Goal: Communication & Community: Answer question/provide support

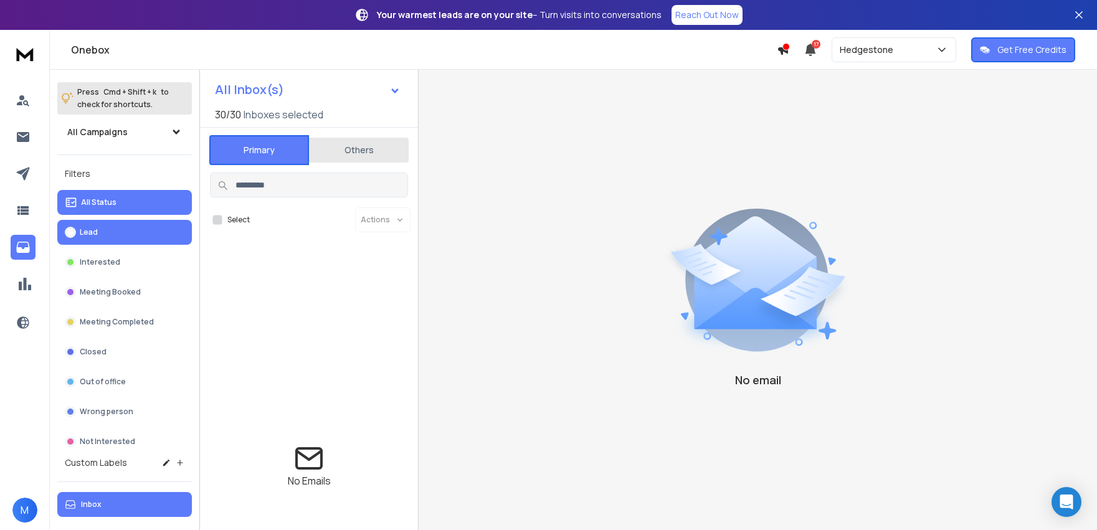
click at [121, 206] on button "All Status" at bounding box center [124, 202] width 135 height 25
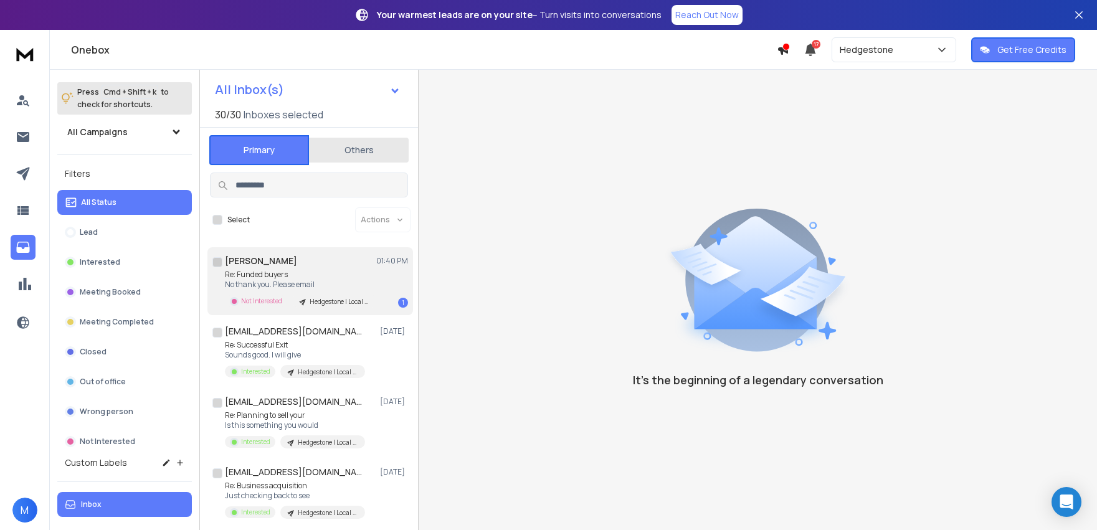
click at [337, 269] on div "[PERSON_NAME] 01:40 PM Re: Funded buyers No thank you. Please email Not Interes…" at bounding box center [316, 281] width 183 height 53
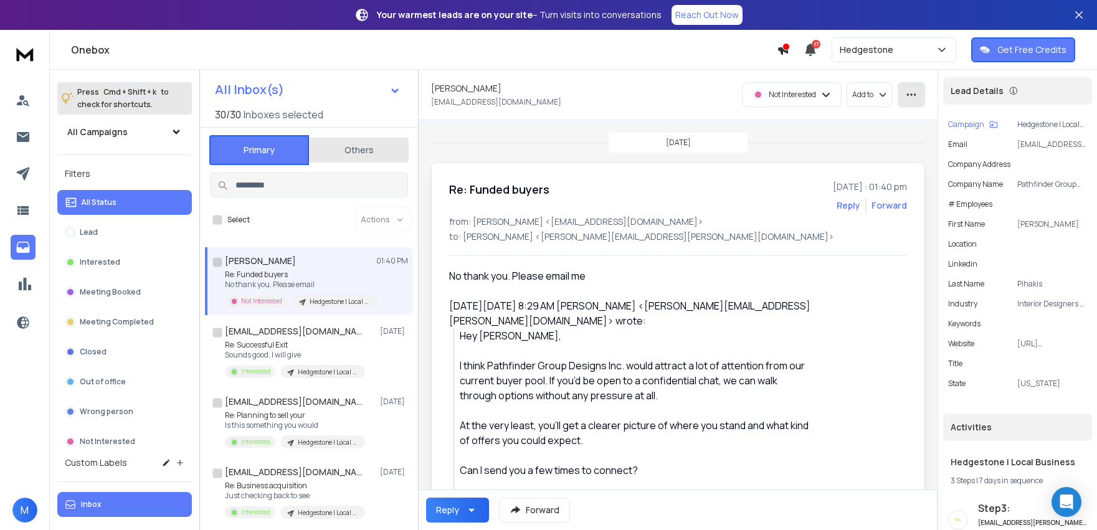
click at [917, 88] on button "button" at bounding box center [911, 94] width 27 height 25
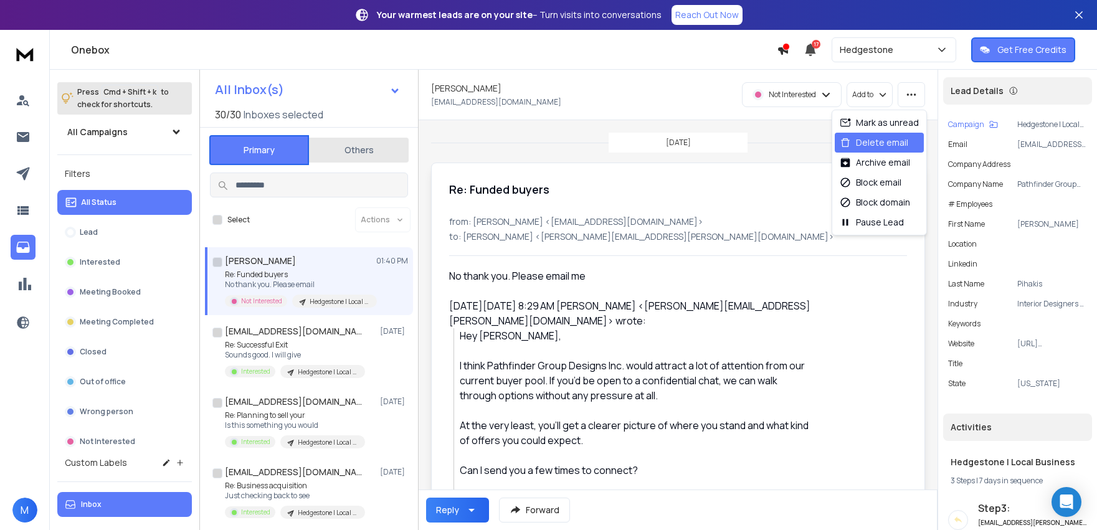
click at [876, 143] on div "Delete email" at bounding box center [874, 142] width 69 height 12
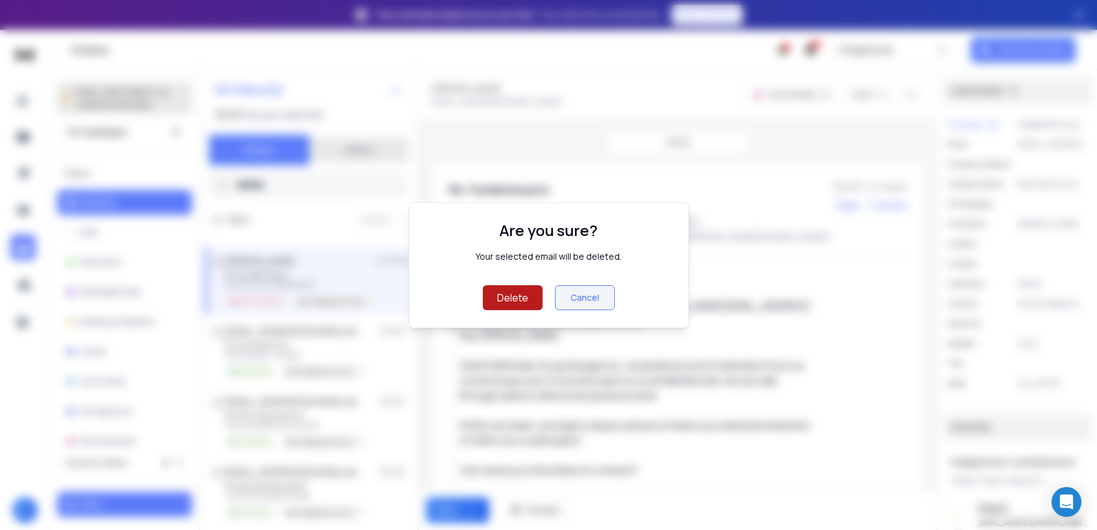
click at [503, 293] on button "Delete" at bounding box center [513, 297] width 60 height 25
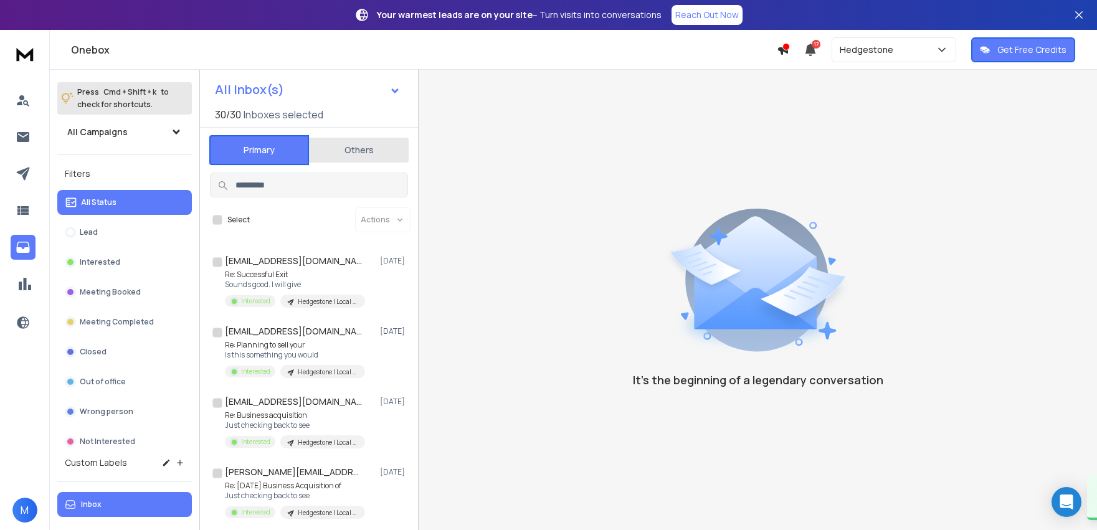
click at [103, 264] on p "Interested" at bounding box center [100, 262] width 40 height 10
click at [95, 200] on p "All Status" at bounding box center [99, 202] width 36 height 10
click at [95, 225] on button "Lead" at bounding box center [124, 232] width 135 height 25
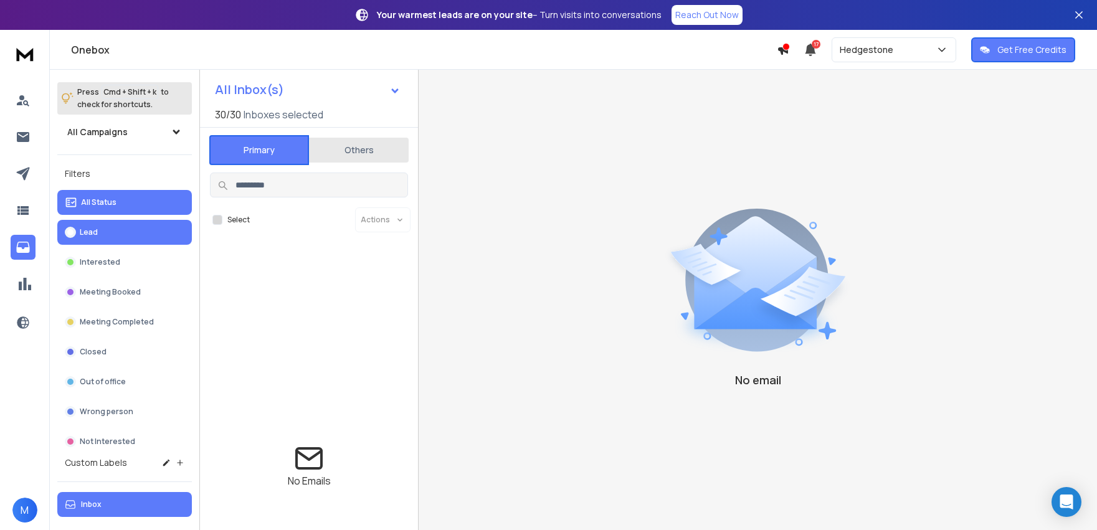
click at [110, 207] on div "All Status" at bounding box center [91, 202] width 52 height 12
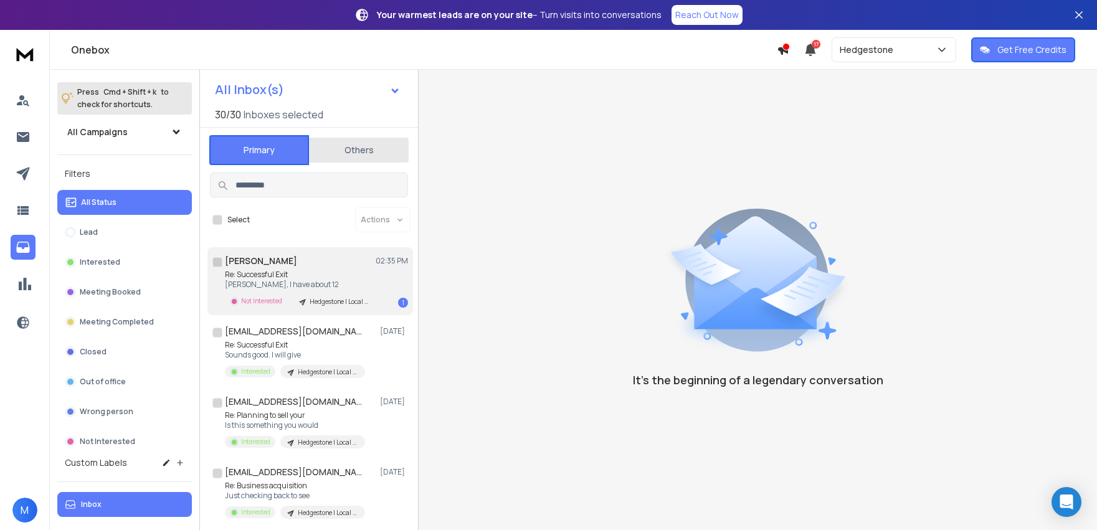
click at [314, 269] on div "[PERSON_NAME] 02:35 PM Re: Successful Exit [PERSON_NAME], I have about 12 Not I…" at bounding box center [316, 281] width 183 height 53
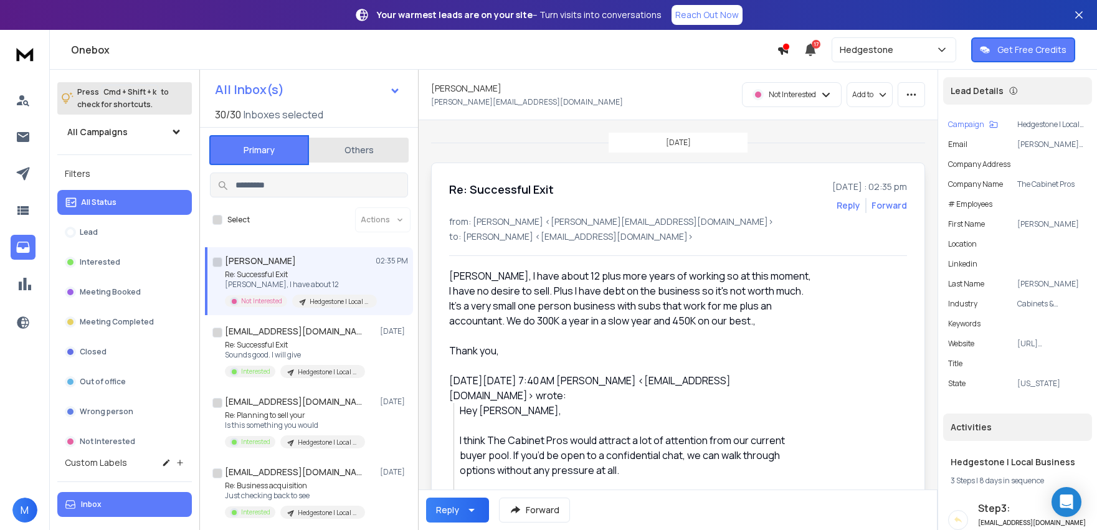
click at [847, 206] on button "Reply" at bounding box center [849, 205] width 24 height 12
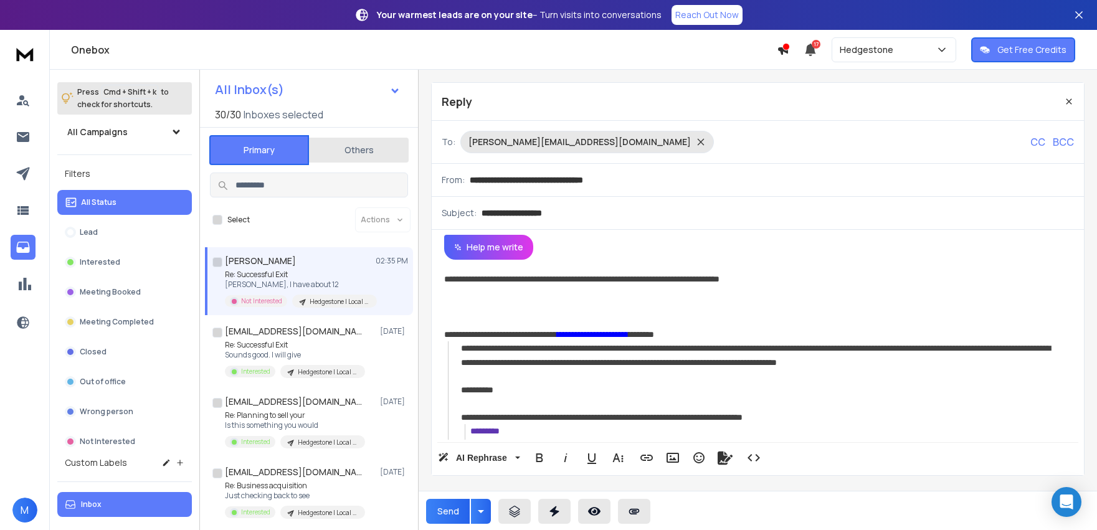
click at [444, 510] on button "Send" at bounding box center [448, 511] width 44 height 25
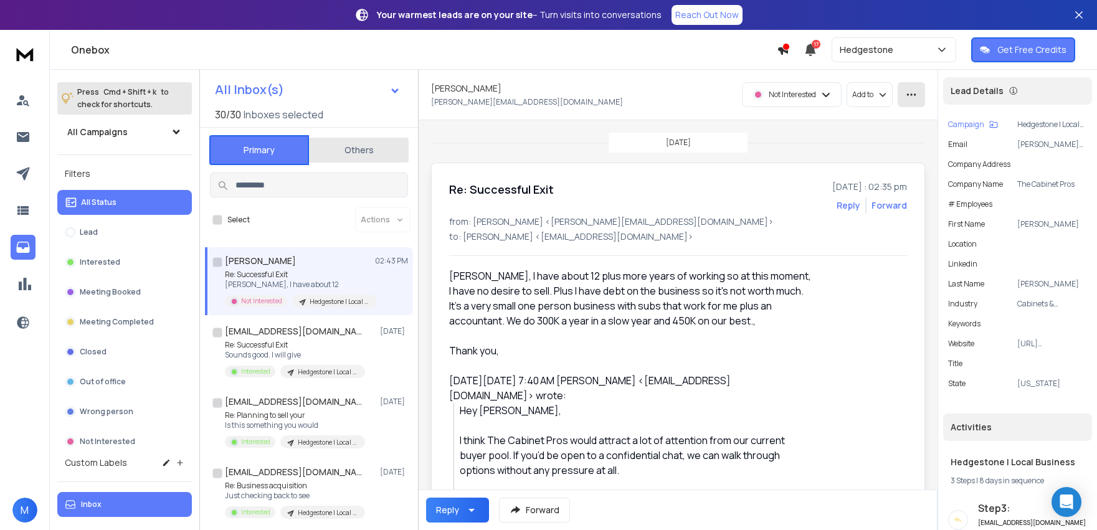
click at [913, 98] on icon "button" at bounding box center [911, 94] width 11 height 11
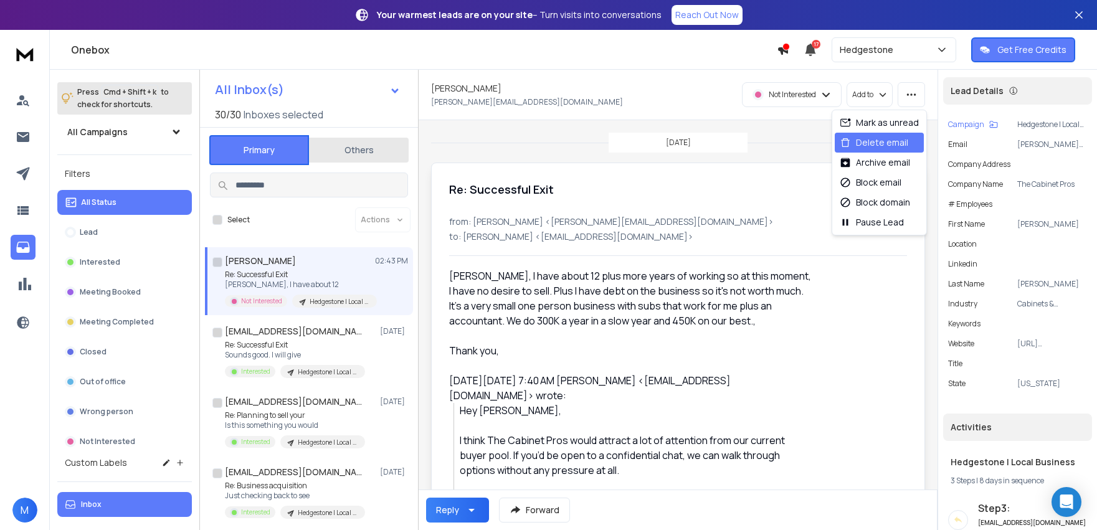
click at [888, 139] on div "Delete email" at bounding box center [874, 142] width 69 height 12
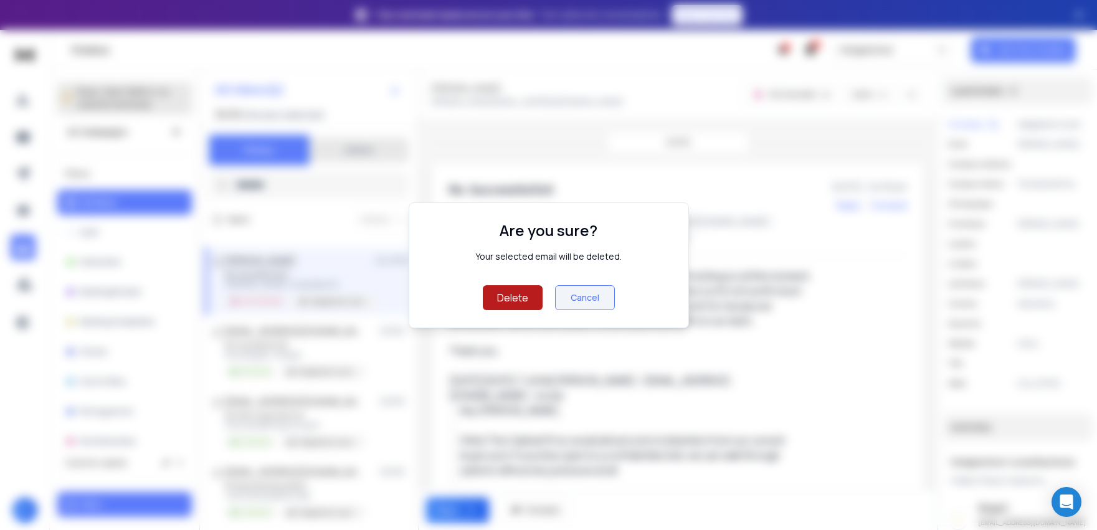
click at [517, 301] on button "Delete" at bounding box center [513, 297] width 60 height 25
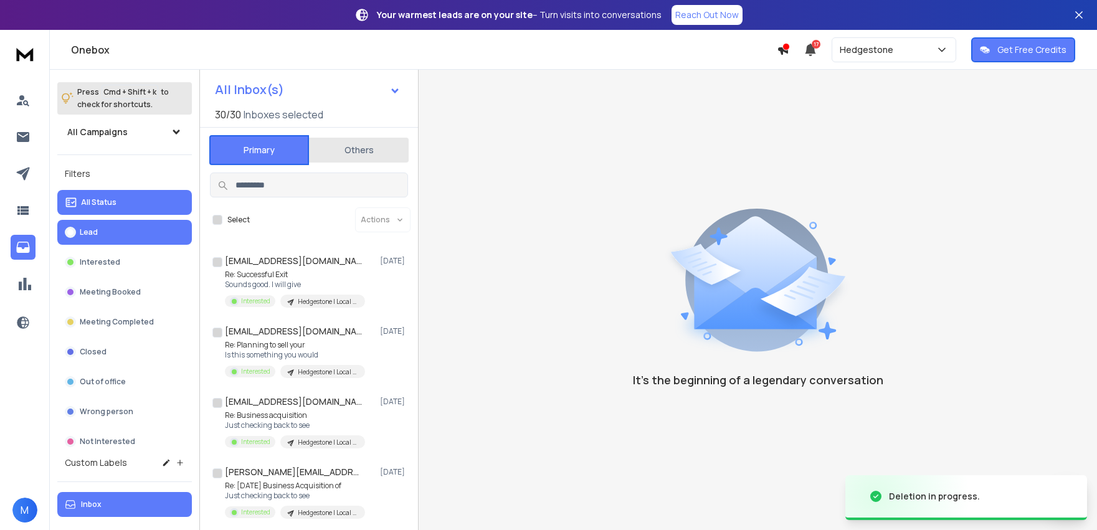
click at [100, 226] on button "Lead" at bounding box center [124, 232] width 135 height 25
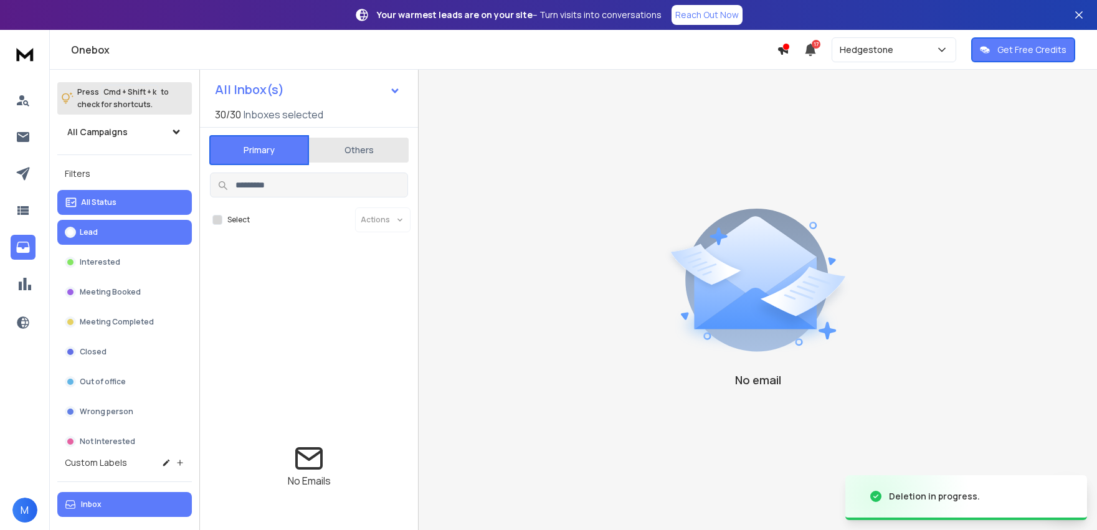
click at [107, 198] on p "All Status" at bounding box center [99, 202] width 36 height 10
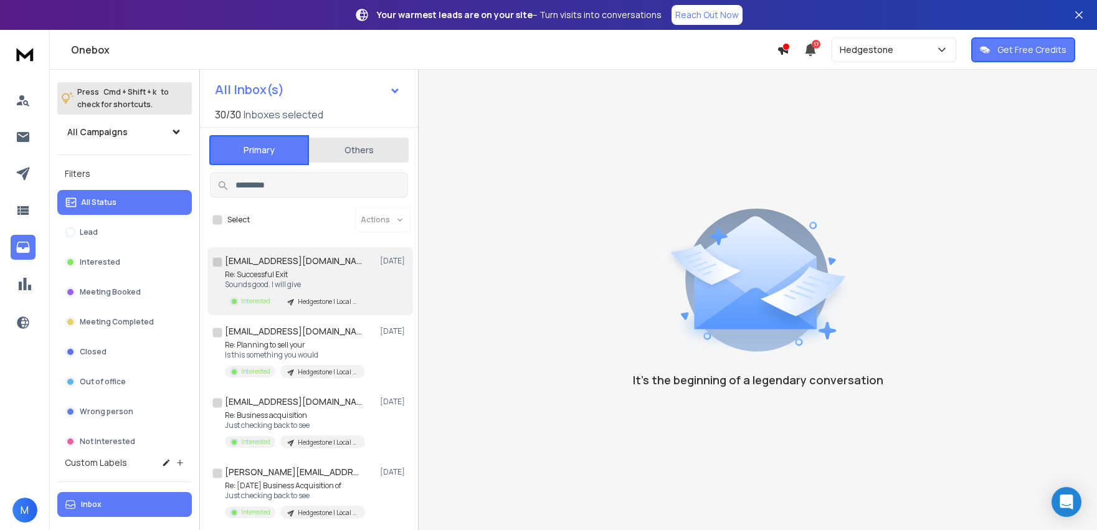
click at [320, 272] on p "Re: Successful Exit" at bounding box center [295, 275] width 140 height 10
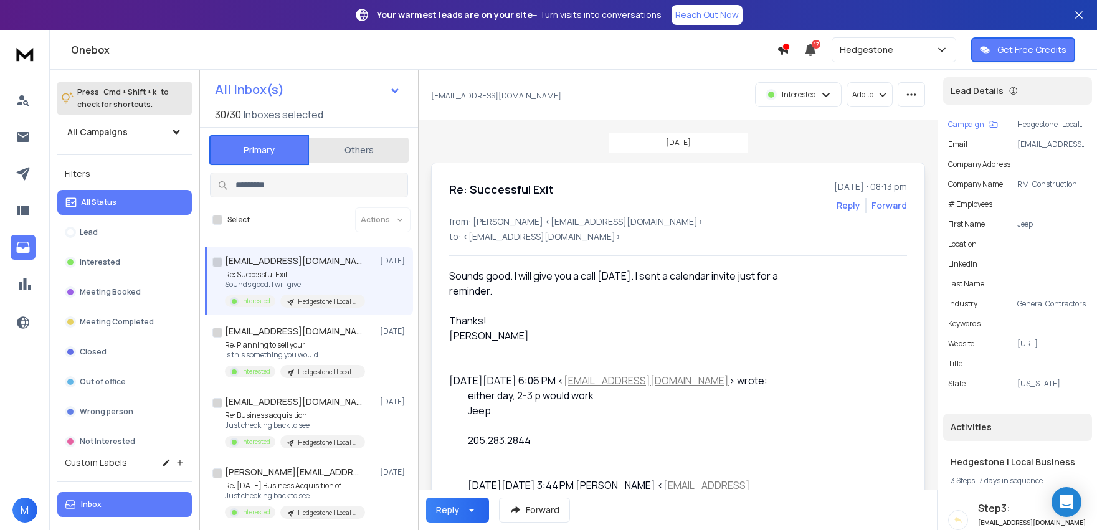
click at [328, 273] on p "Re: Successful Exit" at bounding box center [295, 275] width 140 height 10
click at [335, 278] on p "Re: Successful Exit" at bounding box center [295, 275] width 140 height 10
click at [910, 95] on icon "button" at bounding box center [911, 94] width 11 height 11
click at [882, 141] on div "Delete email" at bounding box center [874, 142] width 69 height 12
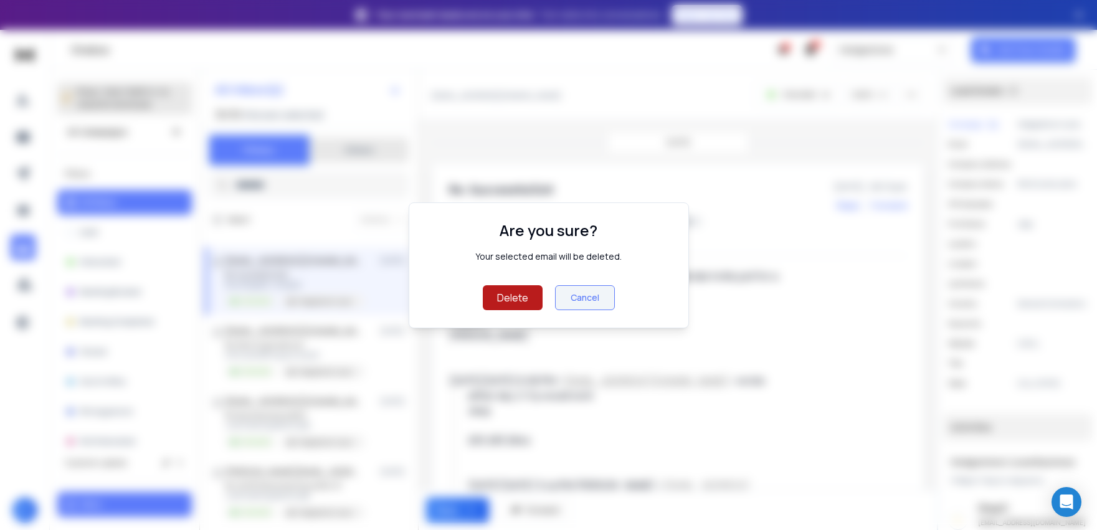
click at [517, 292] on button "Delete" at bounding box center [513, 297] width 60 height 25
